Goal: Task Accomplishment & Management: Use online tool/utility

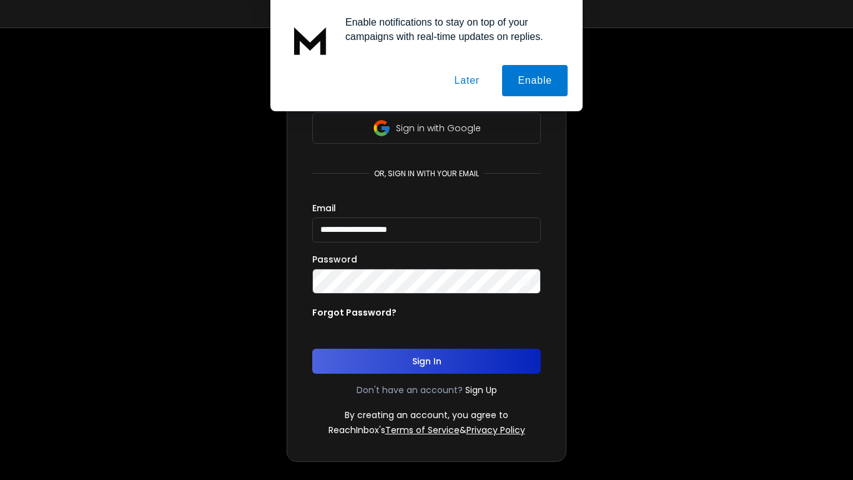
type input "**********"
click at [427, 360] on button "Sign In" at bounding box center [426, 360] width 229 height 25
